Goal: Check status: Check status

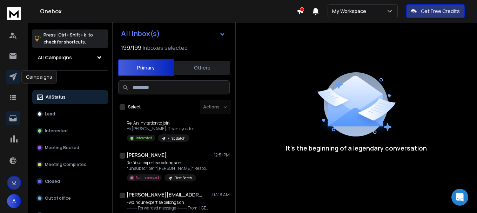
click at [16, 78] on icon at bounding box center [13, 77] width 8 height 8
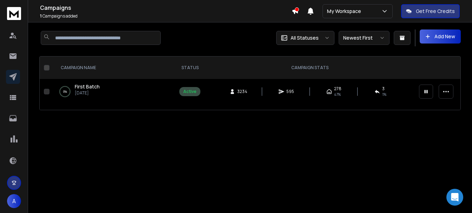
click at [287, 146] on div "Campaigns 1 Campaigns Added All Statuses Newest First Add New CAMPAIGN NAME STA…" at bounding box center [250, 135] width 422 height 213
click at [303, 87] on div "3234 595 278 47 % 3 1 %" at bounding box center [310, 91] width 176 height 11
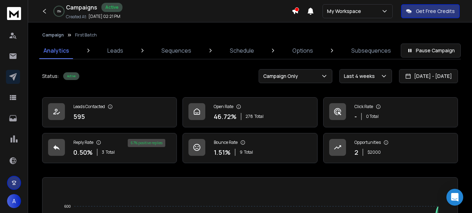
click at [164, 74] on div "Status: Active Pause Campaign Campaign Only Last 4 weeks [DATE] - [DATE]" at bounding box center [250, 76] width 416 height 14
click at [206, 72] on div "Status: Active Pause Campaign Campaign Only Last 4 weeks [DATE] - [DATE]" at bounding box center [250, 76] width 416 height 14
click at [209, 72] on div "Status: Active Pause Campaign Campaign Only Last 4 weeks [DATE] - [DATE]" at bounding box center [250, 76] width 416 height 14
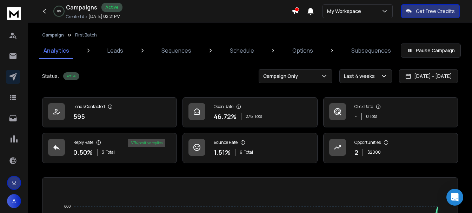
click at [223, 33] on div "Campaign First Batch" at bounding box center [250, 35] width 416 height 6
click at [10, 117] on icon at bounding box center [13, 118] width 8 height 8
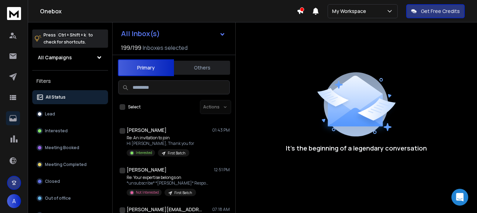
click at [274, 46] on div "It’s the beginning of a legendary conversation" at bounding box center [356, 112] width 241 height 181
click at [278, 97] on div "It’s the beginning of a legendary conversation" at bounding box center [356, 112] width 241 height 181
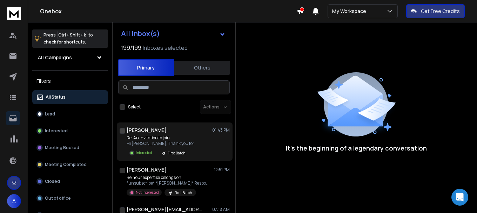
click at [165, 142] on p "Hi [PERSON_NAME], Thank you for" at bounding box center [161, 144] width 68 height 6
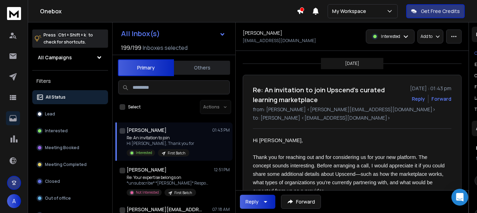
click at [286, 19] on div "Onebox My Workspace Get Free Credits" at bounding box center [238, 11] width 477 height 22
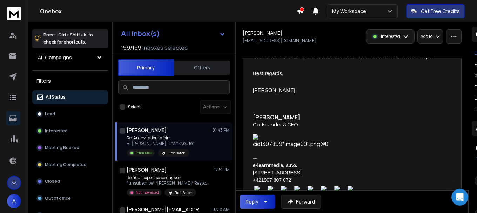
scroll to position [147, 0]
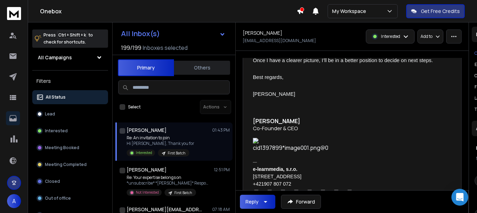
click at [263, 18] on div "Onebox My Workspace Get Free Credits" at bounding box center [238, 11] width 477 height 22
click at [220, 9] on h1 "Onebox" at bounding box center [168, 11] width 257 height 8
click at [197, 11] on h1 "Onebox" at bounding box center [168, 11] width 257 height 8
click at [226, 9] on h1 "Onebox" at bounding box center [168, 11] width 257 height 8
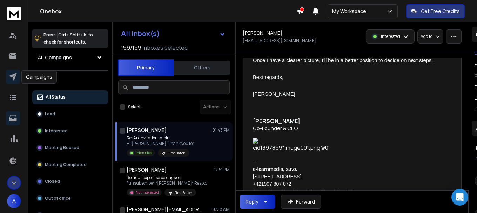
click at [11, 77] on icon at bounding box center [12, 76] width 7 height 7
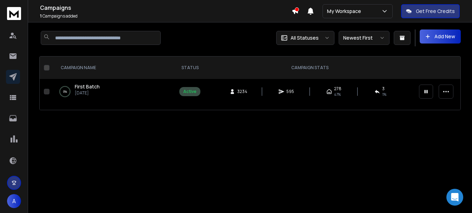
click at [268, 11] on h1 "Campaigns" at bounding box center [166, 8] width 252 height 8
click at [207, 133] on div "Campaigns 1 Campaigns Added All Statuses Newest First Add New CAMPAIGN NAME STA…" at bounding box center [250, 135] width 422 height 213
click at [283, 97] on td "3234 595 278 47 % 3 1 %" at bounding box center [310, 91] width 210 height 25
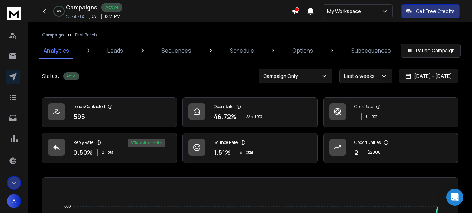
click at [231, 33] on div "Campaign First Batch" at bounding box center [250, 35] width 416 height 6
click at [121, 47] on p "Leads" at bounding box center [115, 50] width 16 height 8
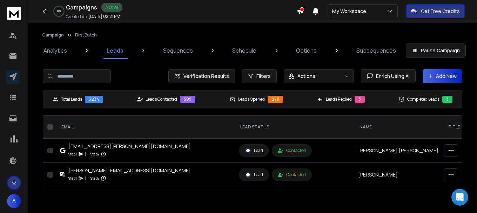
click at [202, 21] on div "0 % Campaigns Active Created At: [DATE] 02:21 PM My Workspace Get Free Credits" at bounding box center [238, 11] width 477 height 22
click at [305, 47] on p "Options" at bounding box center [306, 50] width 21 height 8
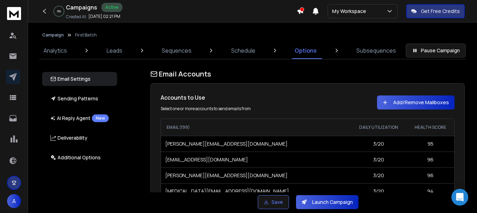
click at [225, 16] on div "0 % Campaigns Active Created At: [DATE] 02:21 PM My Workspace Get Free Credits" at bounding box center [238, 11] width 477 height 22
click at [252, 5] on div "0 % Campaigns Active Created At: [DATE] 02:21 PM My Workspace Get Free Credits" at bounding box center [238, 11] width 477 height 22
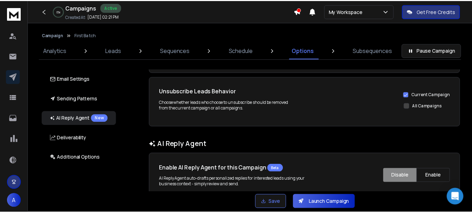
scroll to position [639, 0]
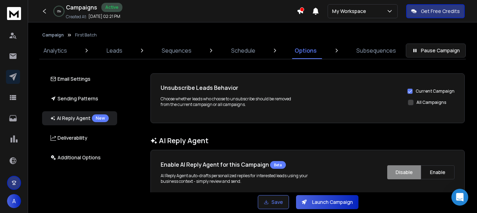
click at [117, 180] on div "Email Settings Sending Patterns AI Reply Agent New Deliverability Additional Op…" at bounding box center [269, 130] width 454 height 123
click at [56, 54] on p "Analytics" at bounding box center [56, 50] width 24 height 8
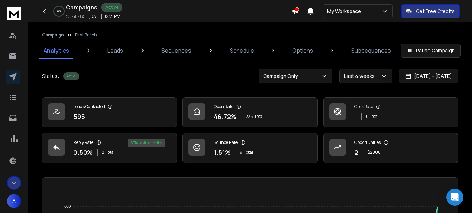
click at [186, 74] on div "Status: Active Pause Campaign Campaign Only Last 4 weeks [DATE] - [DATE]" at bounding box center [250, 76] width 416 height 14
click at [189, 74] on div "Status: Active Pause Campaign Campaign Only Last 4 weeks [DATE] - [DATE]" at bounding box center [250, 76] width 416 height 14
